Goal: Communication & Community: Answer question/provide support

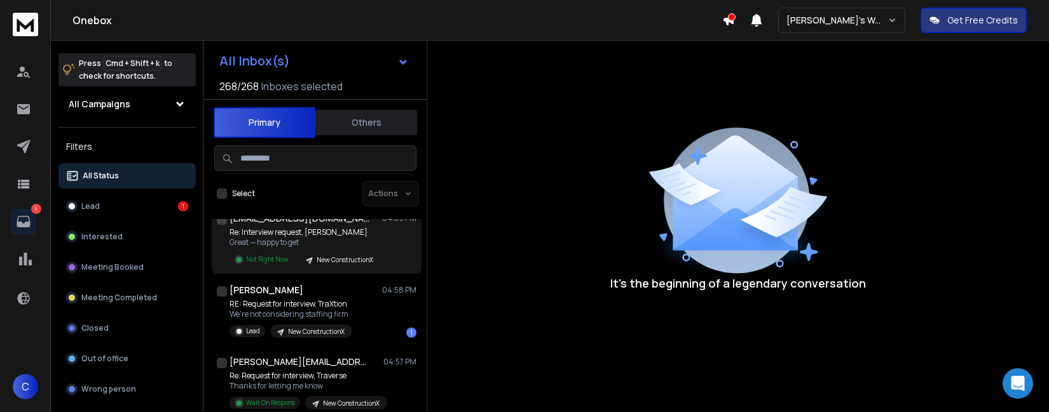
scroll to position [91, 0]
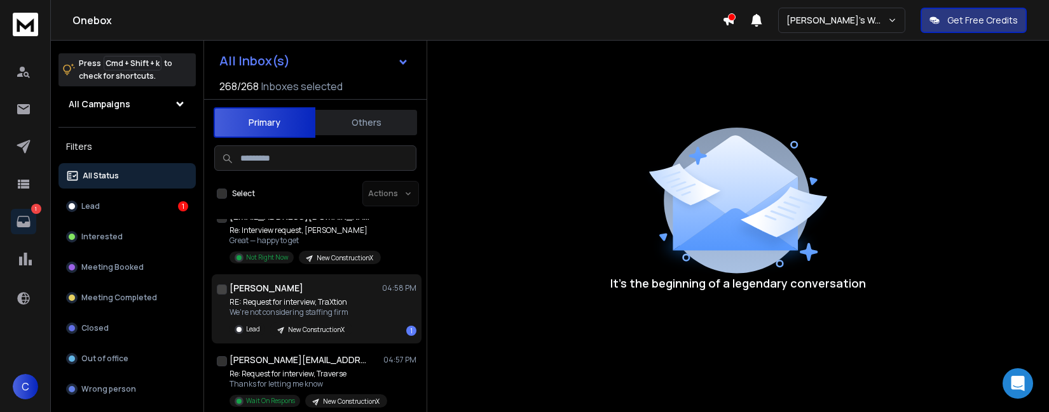
drag, startPoint x: 315, startPoint y: 306, endPoint x: 333, endPoint y: 338, distance: 37.0
click at [315, 306] on p "RE: Request for interview, TraXtion" at bounding box center [290, 302] width 123 height 10
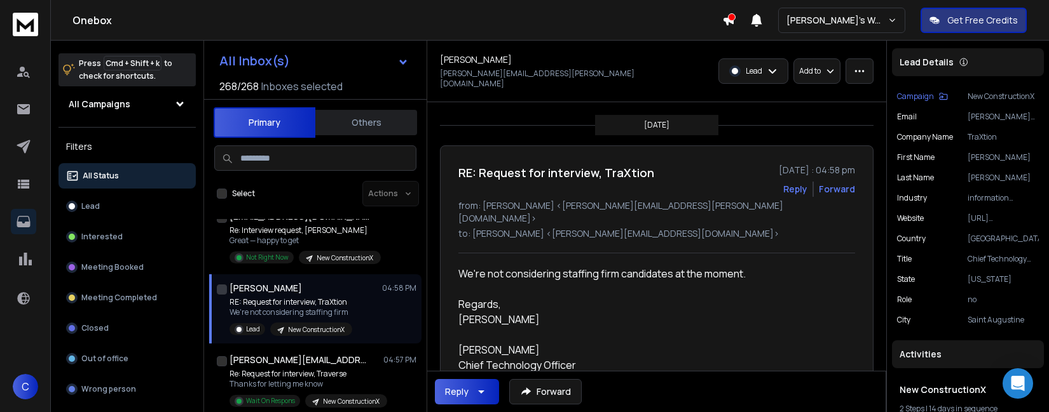
click at [797, 183] on button "Reply" at bounding box center [795, 189] width 24 height 13
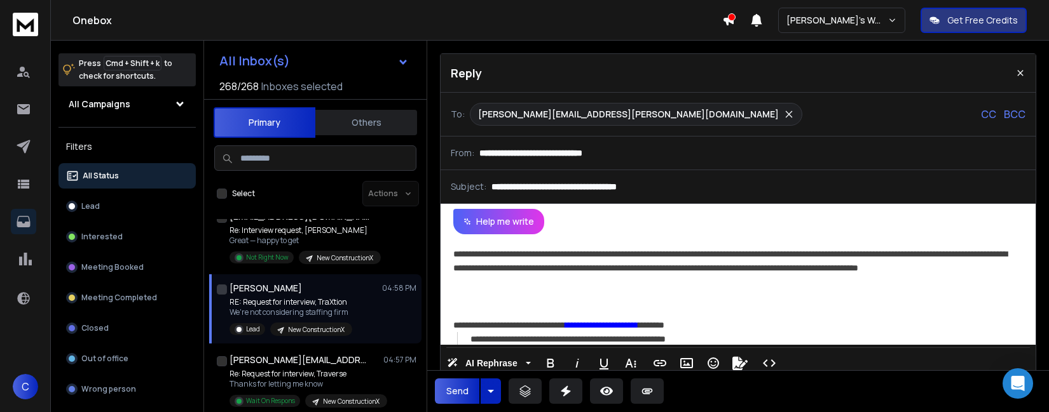
click at [457, 400] on button "Send" at bounding box center [457, 391] width 44 height 25
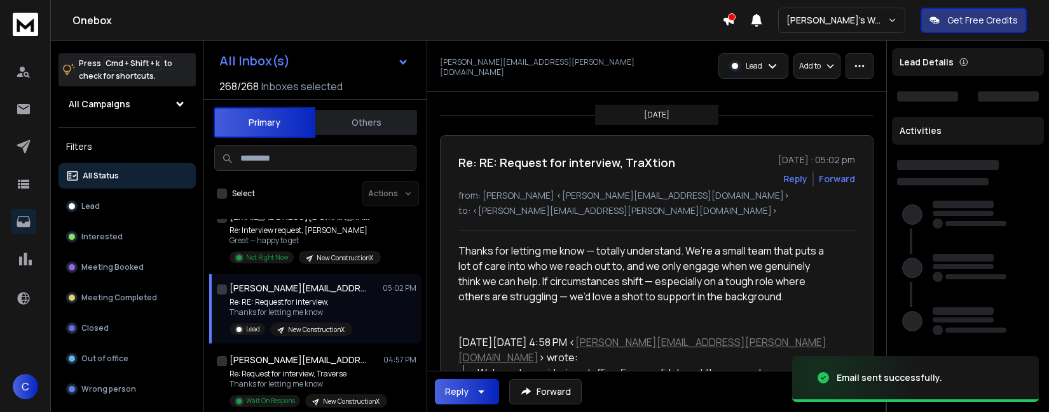
click at [741, 69] on div "Lead" at bounding box center [753, 66] width 69 height 24
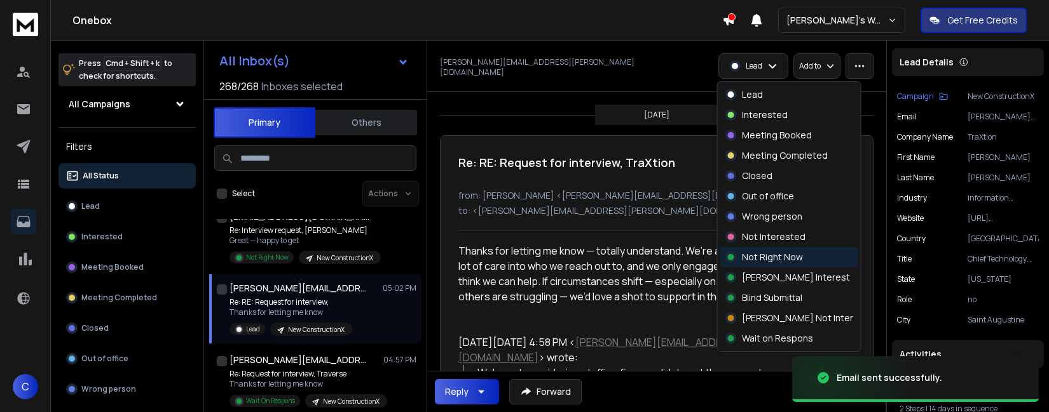
click at [785, 256] on p "Not Right Now" at bounding box center [772, 257] width 61 height 13
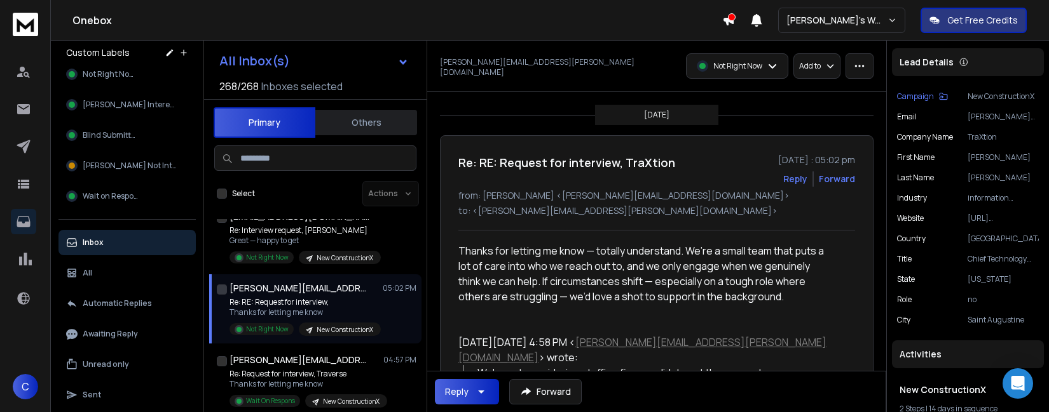
scroll to position [391, 0]
click at [116, 371] on button "Unread only" at bounding box center [126, 362] width 137 height 25
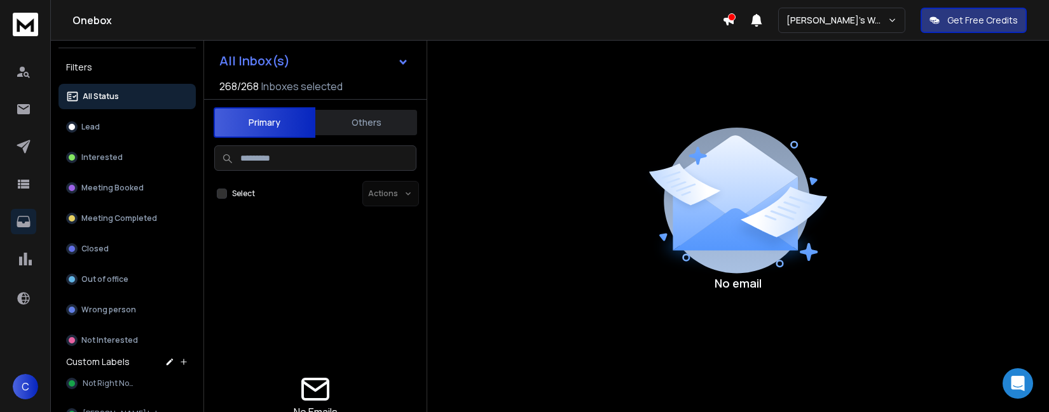
scroll to position [0, 0]
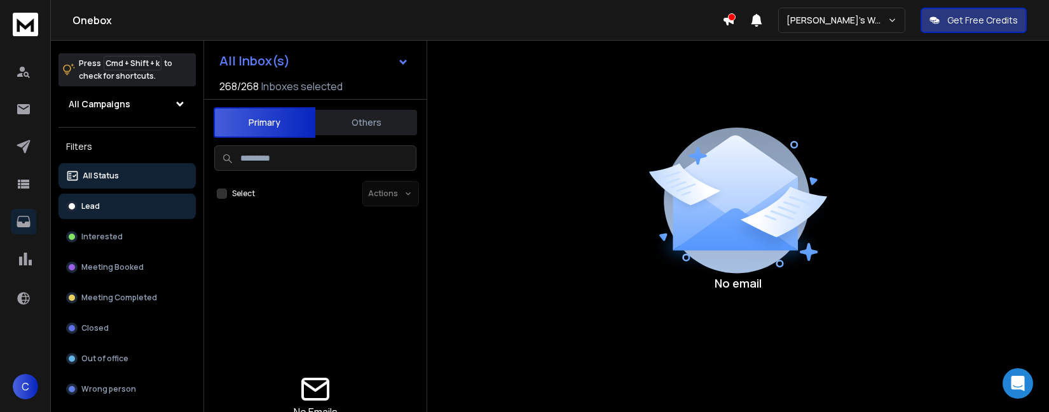
drag, startPoint x: 123, startPoint y: 175, endPoint x: 123, endPoint y: 212, distance: 36.9
click at [123, 175] on button "All Status" at bounding box center [126, 175] width 137 height 25
click at [125, 197] on button "Lead" at bounding box center [126, 206] width 137 height 25
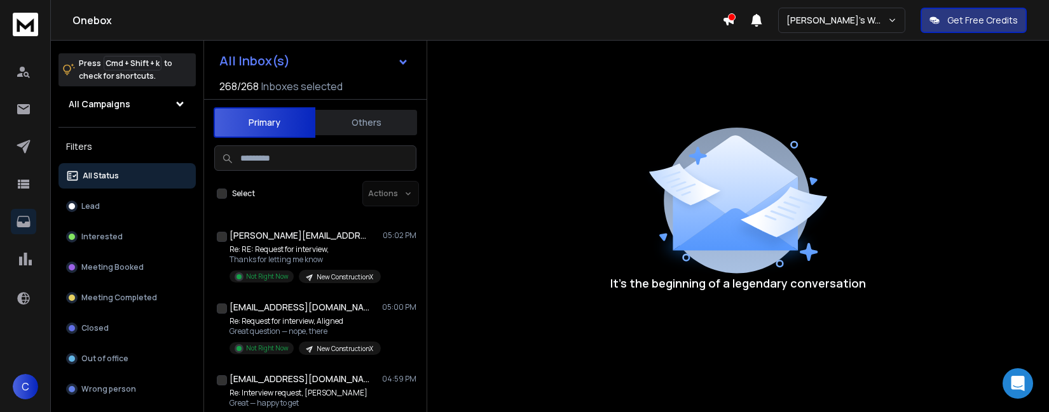
click at [123, 201] on button "Lead" at bounding box center [126, 206] width 137 height 25
